Goal: Find specific page/section: Find specific page/section

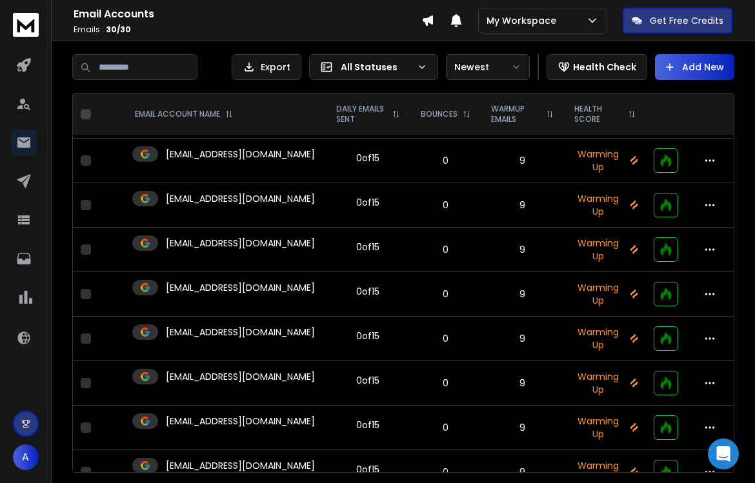
scroll to position [942, 0]
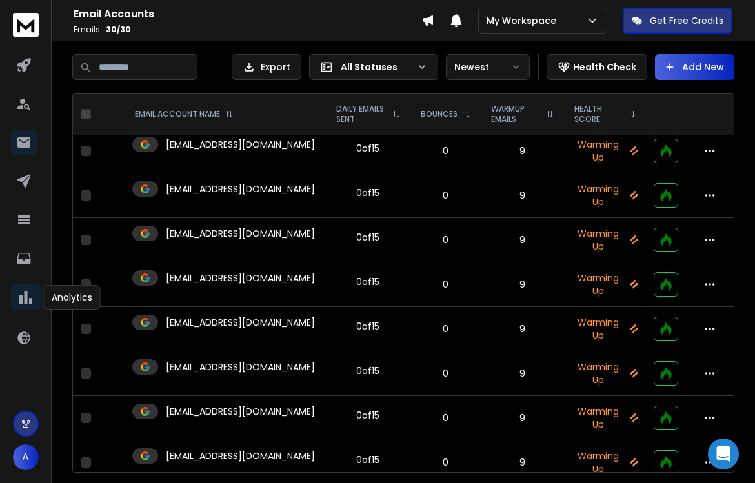
click at [26, 288] on icon at bounding box center [25, 297] width 19 height 19
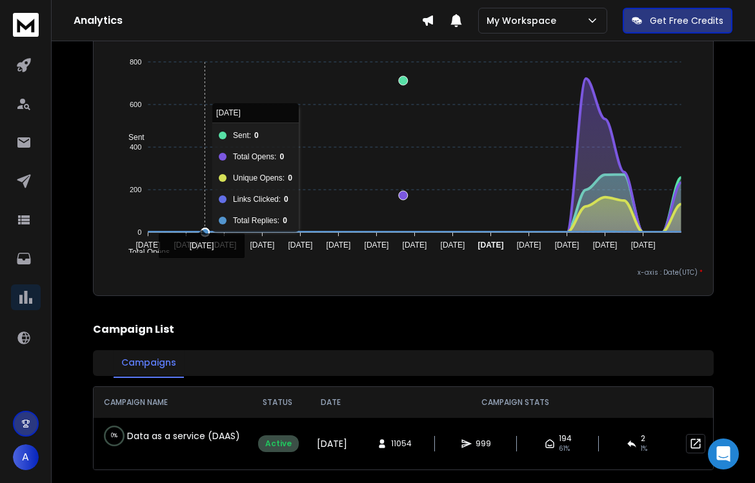
scroll to position [282, 0]
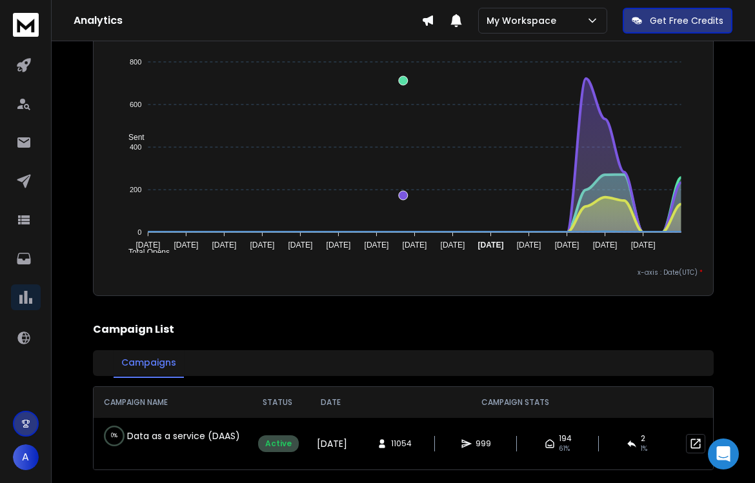
click at [696, 444] on icon at bounding box center [695, 444] width 13 height 13
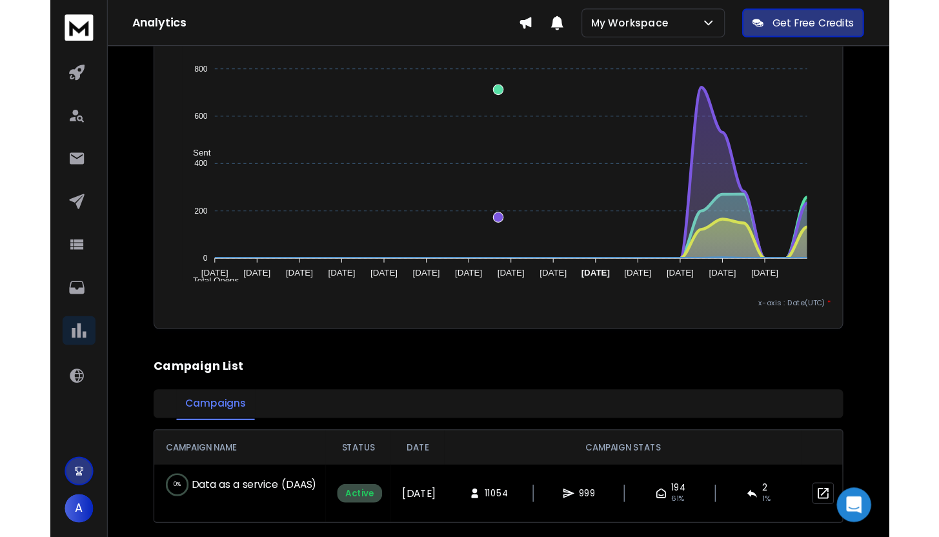
scroll to position [192, 0]
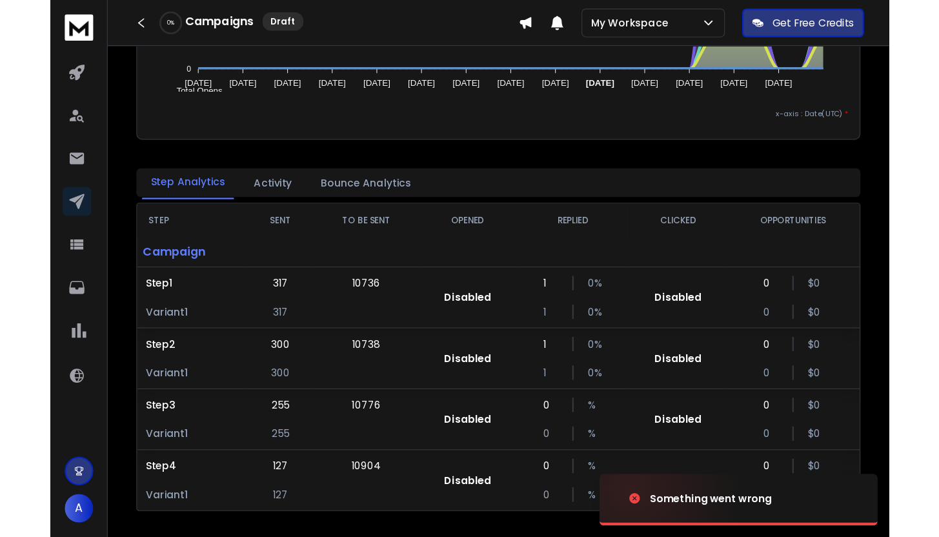
scroll to position [354, 0]
